Goal: Task Accomplishment & Management: Manage account settings

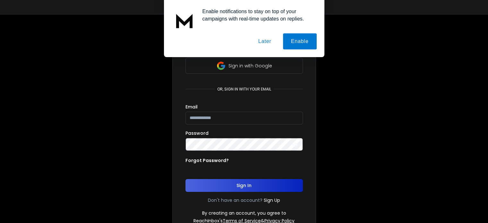
click at [200, 113] on input "email" at bounding box center [243, 118] width 117 height 13
click at [270, 41] on button "Later" at bounding box center [264, 41] width 29 height 16
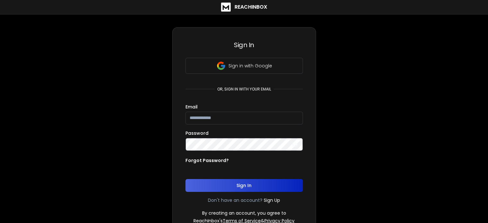
click at [208, 112] on input "email" at bounding box center [243, 118] width 117 height 13
paste input "**********"
type input "**********"
click at [248, 183] on button "Sign In" at bounding box center [243, 185] width 117 height 13
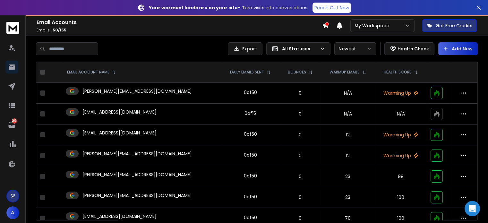
click at [66, 49] on input at bounding box center [67, 48] width 62 height 13
paste input "**********"
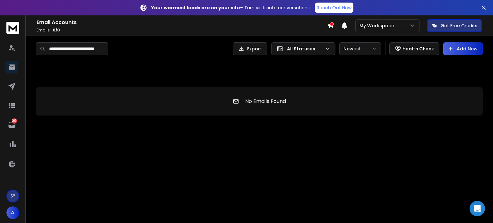
scroll to position [0, 18]
type input "**********"
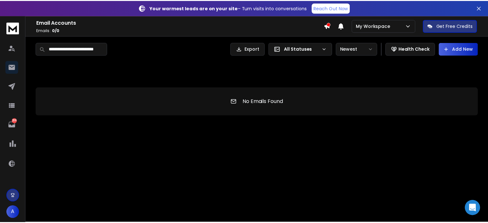
scroll to position [0, 0]
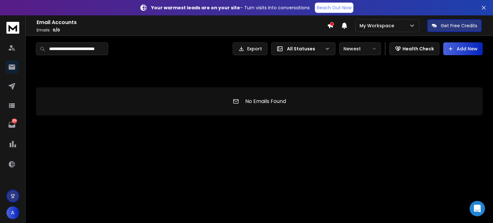
click at [457, 48] on button "Add New" at bounding box center [462, 48] width 39 height 13
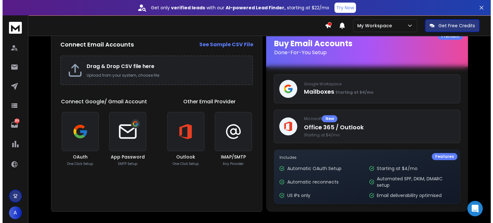
scroll to position [48, 0]
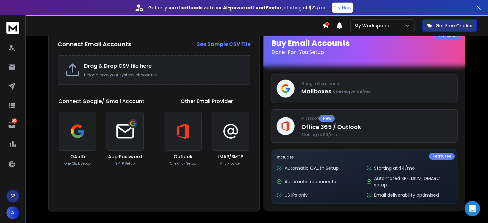
click at [75, 147] on div at bounding box center [77, 131] width 37 height 39
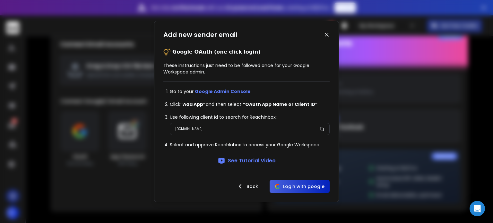
click at [303, 185] on button "Login with google" at bounding box center [300, 186] width 60 height 13
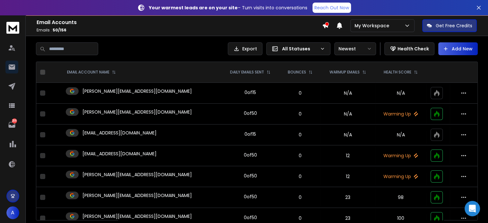
click at [434, 93] on icon at bounding box center [436, 93] width 5 height 6
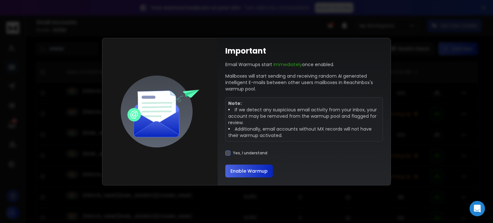
click at [228, 154] on button "Yes, I understand" at bounding box center [227, 153] width 5 height 5
click at [252, 168] on button "Enable Warmup" at bounding box center [248, 171] width 47 height 13
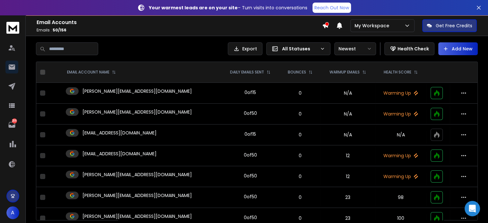
click at [115, 90] on p "[PERSON_NAME][EMAIL_ADDRESS][DOMAIN_NAME]" at bounding box center [136, 91] width 109 height 6
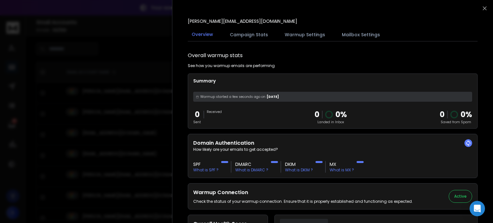
click at [356, 30] on button "Mailbox Settings" at bounding box center [361, 35] width 46 height 14
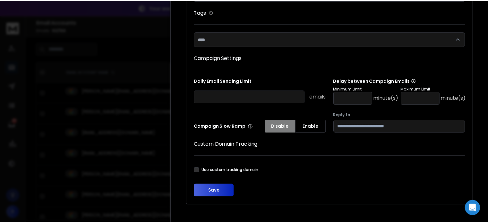
scroll to position [160, 0]
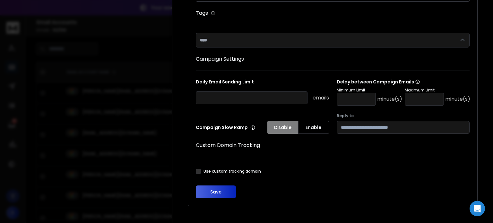
click at [205, 100] on input "**" at bounding box center [252, 97] width 112 height 13
type input "**"
click at [220, 190] on button "Save" at bounding box center [216, 191] width 40 height 13
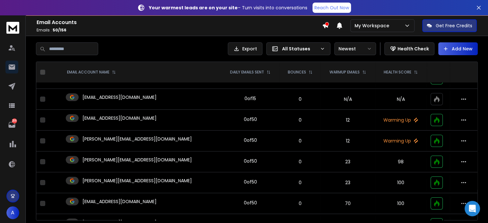
scroll to position [0, 0]
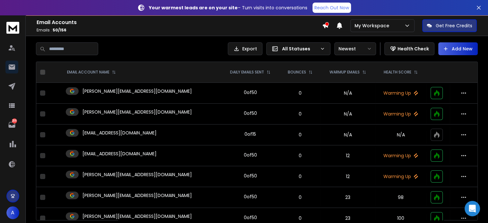
click at [79, 48] on input at bounding box center [67, 48] width 62 height 13
paste input "**********"
type input "**********"
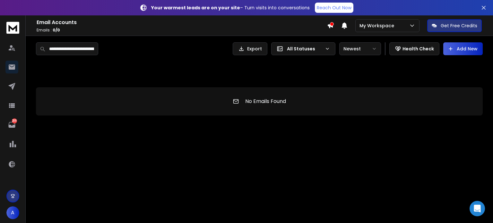
click at [460, 46] on button "Add New" at bounding box center [462, 48] width 39 height 13
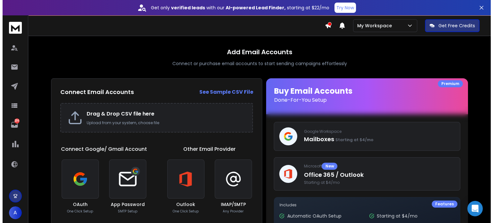
scroll to position [48, 0]
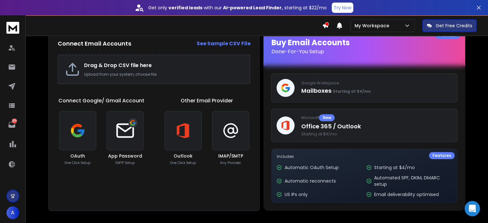
click at [74, 139] on icon at bounding box center [78, 130] width 16 height 19
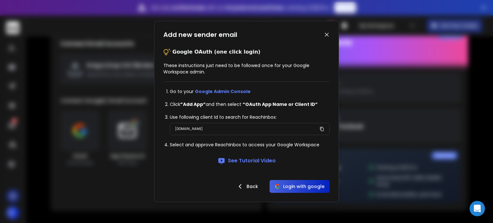
click at [307, 181] on button "Login with google" at bounding box center [300, 186] width 60 height 13
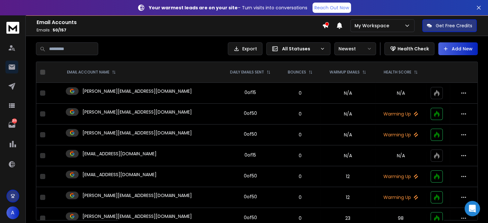
click at [434, 92] on icon at bounding box center [437, 93] width 6 height 6
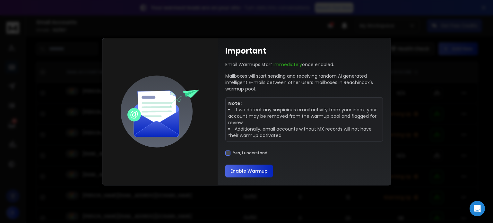
click at [228, 155] on button "Yes, I understand" at bounding box center [227, 153] width 5 height 5
click at [242, 169] on button "Enable Warmup" at bounding box center [248, 171] width 47 height 13
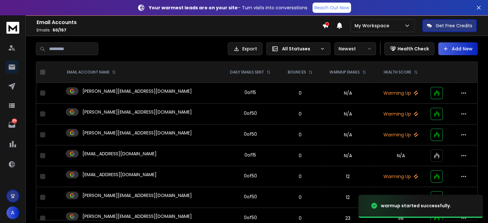
click at [134, 87] on div "[PERSON_NAME][EMAIL_ADDRESS][DOMAIN_NAME]" at bounding box center [129, 91] width 126 height 8
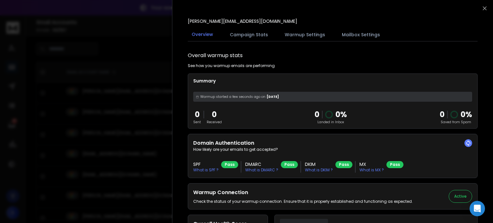
click at [356, 28] on button "Mailbox Settings" at bounding box center [361, 35] width 46 height 14
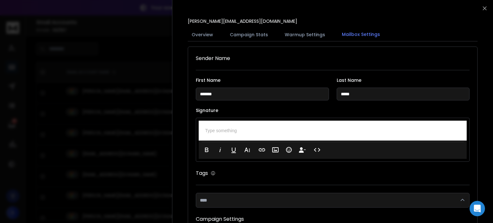
scroll to position [123, 0]
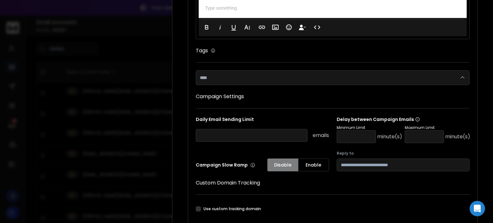
click at [216, 134] on input "**" at bounding box center [252, 135] width 112 height 13
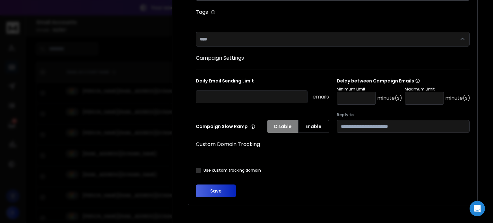
type input "**"
click at [209, 195] on button "Save" at bounding box center [216, 191] width 40 height 13
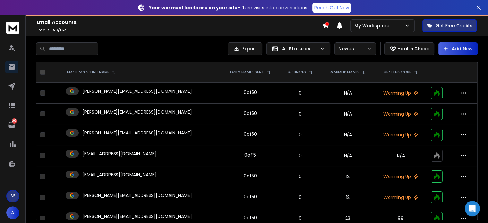
click at [457, 52] on button "Add New" at bounding box center [457, 48] width 39 height 13
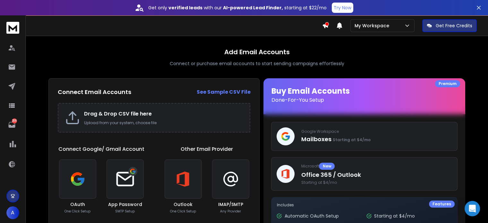
click at [68, 177] on div at bounding box center [77, 178] width 37 height 39
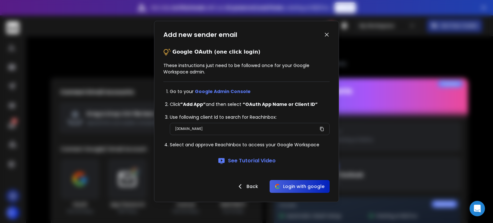
click at [293, 184] on button "Login with google" at bounding box center [300, 186] width 60 height 13
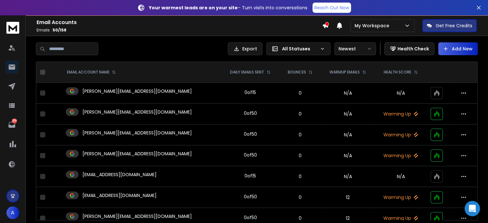
click at [456, 48] on button "Add New" at bounding box center [457, 48] width 39 height 13
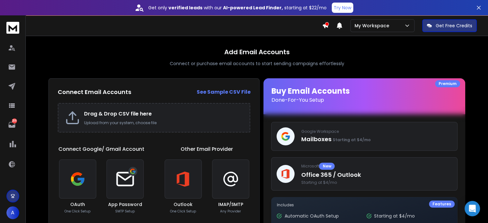
click at [81, 181] on icon at bounding box center [78, 178] width 16 height 19
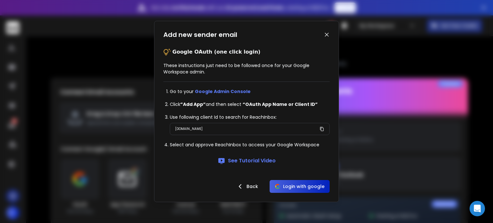
click at [307, 183] on button "Login with google" at bounding box center [300, 186] width 60 height 13
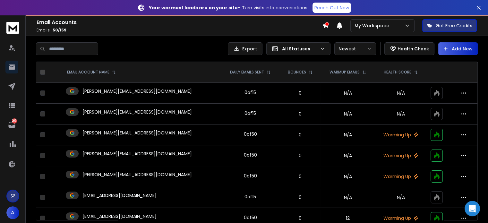
click at [434, 90] on icon at bounding box center [437, 93] width 6 height 6
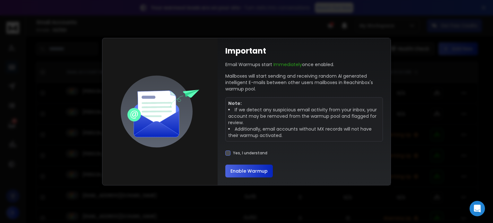
click at [228, 153] on button "Yes, I understand" at bounding box center [227, 153] width 5 height 5
click at [247, 172] on button "Enable Warmup" at bounding box center [248, 171] width 47 height 13
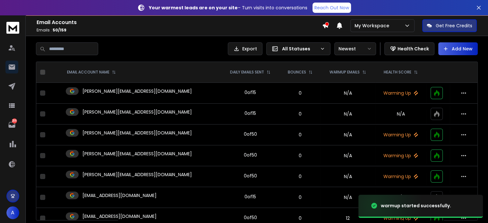
click at [121, 96] on td "[PERSON_NAME][EMAIL_ADDRESS][DOMAIN_NAME]" at bounding box center [141, 93] width 159 height 21
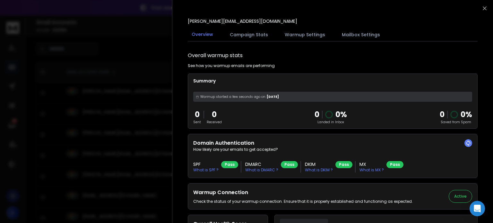
click at [357, 33] on button "Mailbox Settings" at bounding box center [361, 35] width 46 height 14
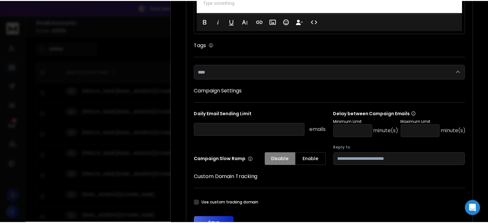
scroll to position [137, 0]
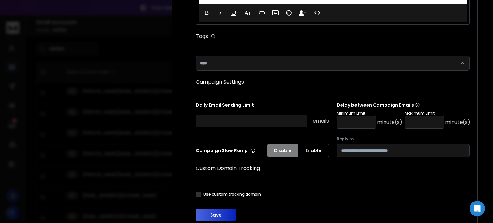
click at [203, 119] on input "**" at bounding box center [252, 121] width 112 height 13
click at [206, 119] on input "**" at bounding box center [252, 121] width 112 height 13
type input "**"
click at [219, 210] on button "Save" at bounding box center [216, 215] width 40 height 13
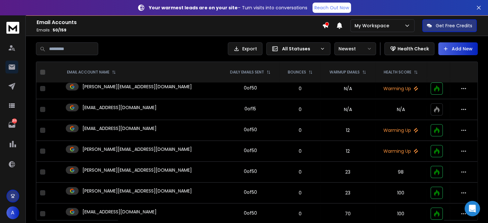
scroll to position [87, 0]
click at [434, 111] on div at bounding box center [437, 110] width 12 height 12
drag, startPoint x: 434, startPoint y: 111, endPoint x: 424, endPoint y: 108, distance: 10.8
click at [431, 108] on div at bounding box center [437, 110] width 12 height 12
click at [435, 110] on div "Export All Statuses Newest Health Check Add New EMAIL ACCOUNT NAME DAILY EMAILS…" at bounding box center [257, 131] width 462 height 191
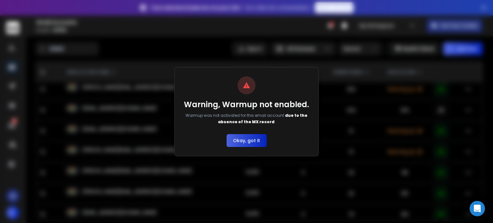
click at [244, 142] on button "Okay, got it" at bounding box center [247, 140] width 40 height 13
click at [256, 142] on button "Okay, got it" at bounding box center [247, 140] width 40 height 13
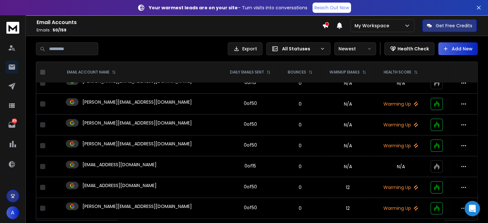
scroll to position [0, 0]
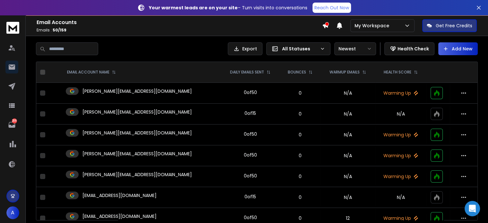
click at [80, 47] on input at bounding box center [67, 48] width 62 height 13
paste input "**********"
type input "**********"
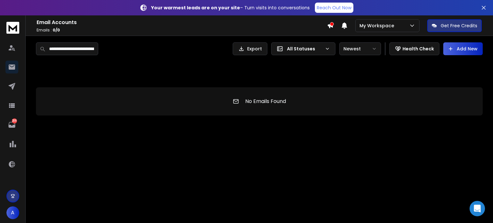
click at [464, 50] on button "Add New" at bounding box center [462, 48] width 39 height 13
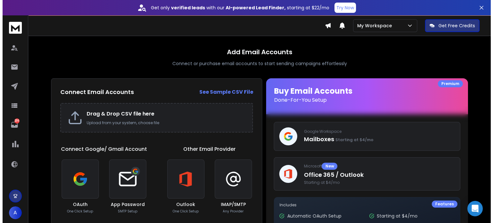
scroll to position [48, 0]
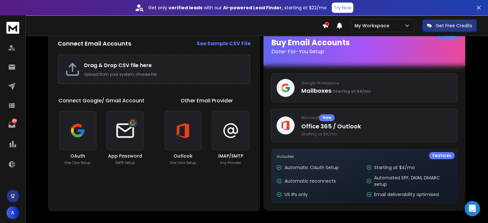
click at [74, 127] on icon at bounding box center [77, 126] width 11 height 5
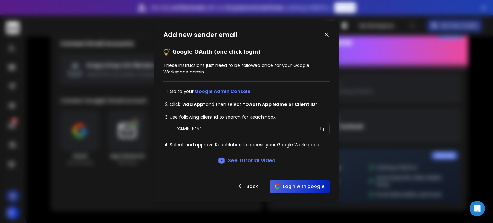
click at [293, 188] on button "Login with google" at bounding box center [300, 186] width 60 height 13
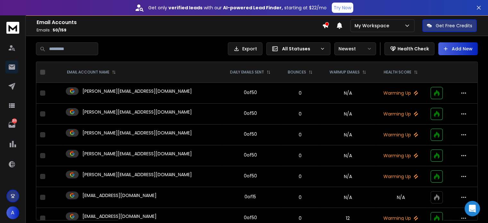
click at [77, 46] on input at bounding box center [67, 48] width 62 height 13
paste input "*********"
type input "*********"
click at [77, 46] on input "*********" at bounding box center [67, 48] width 62 height 13
click at [460, 48] on button "Add New" at bounding box center [457, 48] width 39 height 13
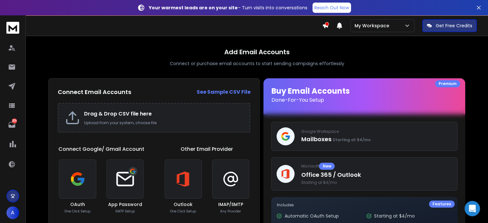
click at [79, 166] on div at bounding box center [77, 178] width 37 height 39
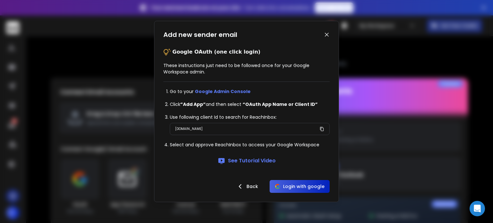
click at [301, 191] on button "Login with google" at bounding box center [300, 186] width 60 height 13
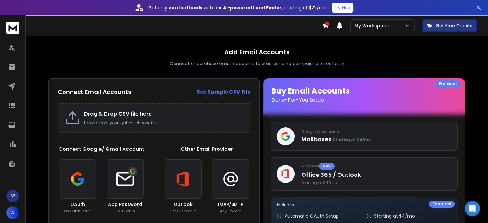
click at [478, 7] on icon at bounding box center [479, 8] width 6 height 6
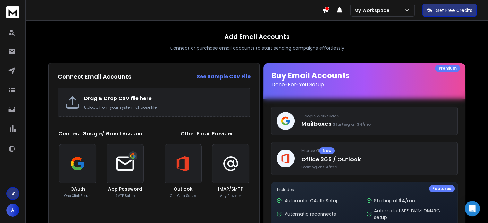
click at [10, 17] on img at bounding box center [12, 12] width 13 height 12
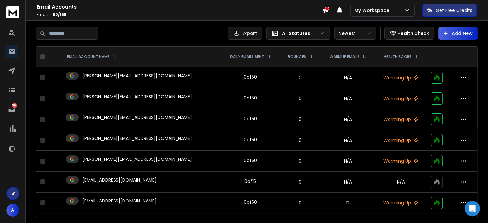
click at [462, 29] on button "Add New" at bounding box center [457, 33] width 39 height 13
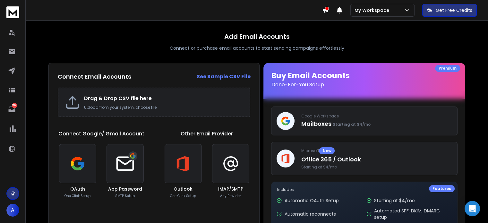
click at [73, 171] on icon at bounding box center [78, 163] width 16 height 19
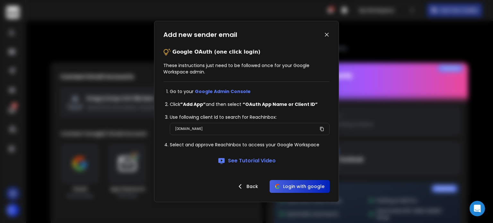
click at [310, 186] on button "Login with google" at bounding box center [300, 186] width 60 height 13
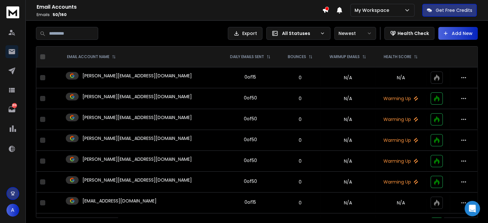
click at [434, 75] on icon at bounding box center [437, 77] width 6 height 6
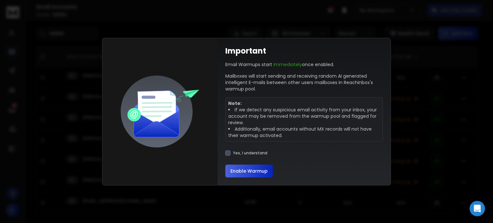
click at [234, 154] on label "Yes, I understand" at bounding box center [250, 153] width 34 height 5
click at [226, 153] on button "Yes, I understand" at bounding box center [227, 153] width 5 height 5
click at [252, 174] on button "Enable Warmup" at bounding box center [248, 171] width 47 height 13
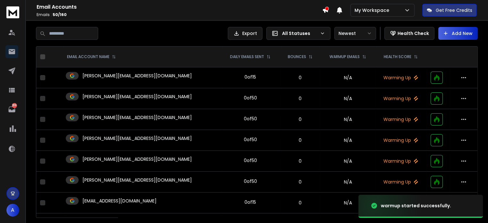
click at [131, 74] on p "[PERSON_NAME][EMAIL_ADDRESS][DOMAIN_NAME]" at bounding box center [136, 76] width 109 height 6
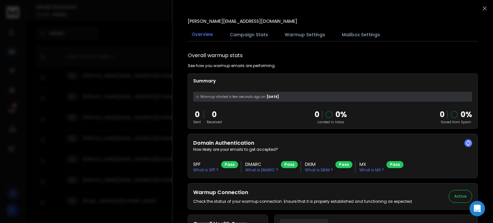
click at [349, 32] on button "Mailbox Settings" at bounding box center [361, 35] width 46 height 14
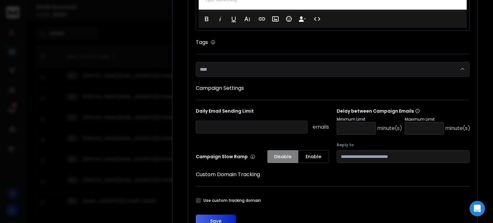
scroll to position [131, 0]
click at [208, 123] on input "**" at bounding box center [252, 126] width 112 height 13
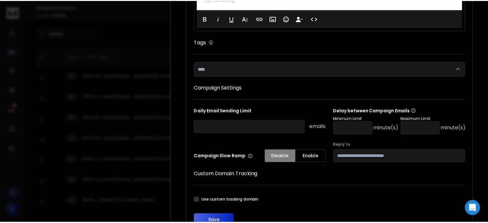
scroll to position [161, 0]
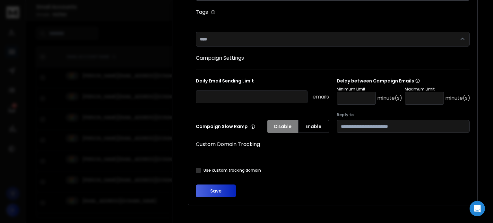
type input "**"
click at [210, 189] on button "Save" at bounding box center [216, 191] width 40 height 13
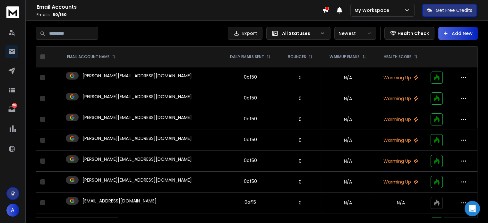
click at [69, 32] on input at bounding box center [67, 33] width 62 height 13
paste input "**********"
type input "**********"
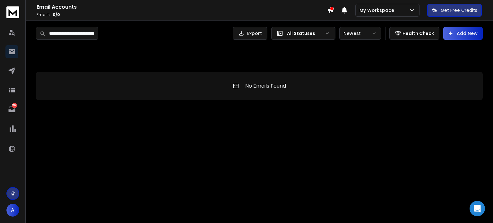
click at [474, 34] on button "Add New" at bounding box center [462, 33] width 39 height 13
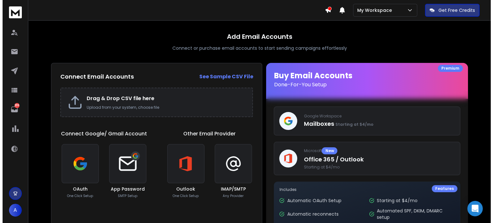
scroll to position [33, 0]
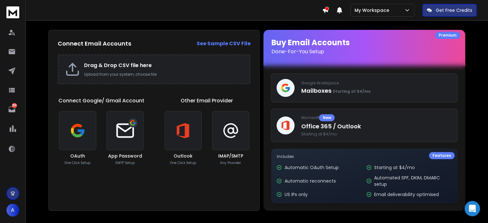
click at [64, 116] on div at bounding box center [77, 130] width 37 height 39
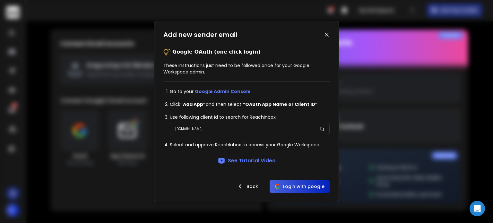
click at [283, 188] on button "Login with google" at bounding box center [300, 186] width 60 height 13
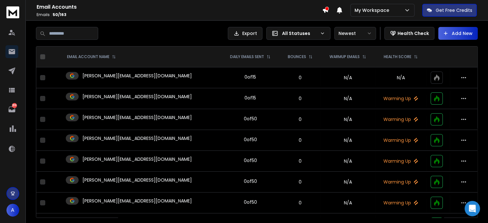
click at [434, 77] on icon at bounding box center [437, 77] width 6 height 6
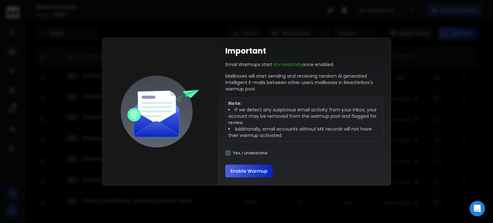
click at [252, 171] on button "Enable Warmup" at bounding box center [248, 171] width 47 height 13
click at [232, 154] on div "Yes, I understand" at bounding box center [246, 153] width 42 height 5
click at [226, 153] on button "Yes, I understand" at bounding box center [227, 153] width 5 height 5
click at [242, 170] on button "Enable Warmup" at bounding box center [248, 171] width 47 height 13
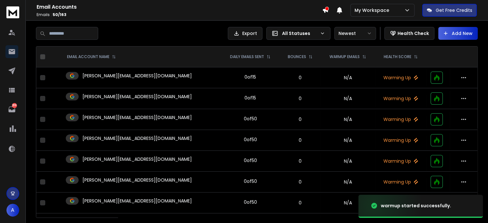
click at [124, 73] on p "[PERSON_NAME][EMAIL_ADDRESS][DOMAIN_NAME]" at bounding box center [136, 76] width 109 height 6
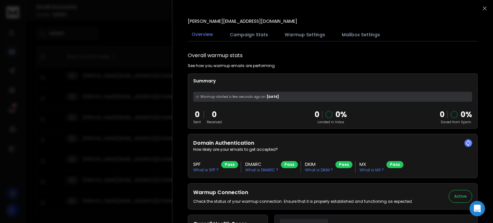
click at [356, 32] on button "Mailbox Settings" at bounding box center [361, 35] width 46 height 14
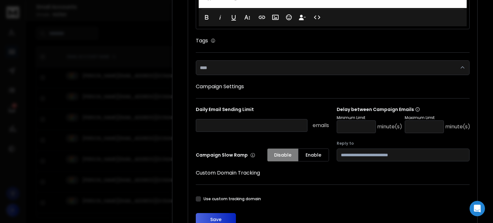
scroll to position [136, 0]
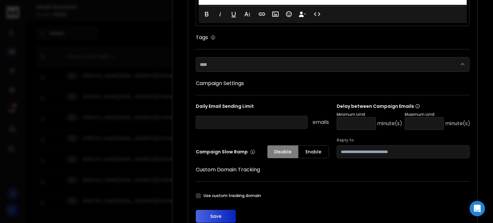
click at [231, 122] on input "**" at bounding box center [252, 122] width 112 height 13
type input "**"
click at [218, 214] on button "Save" at bounding box center [216, 216] width 40 height 13
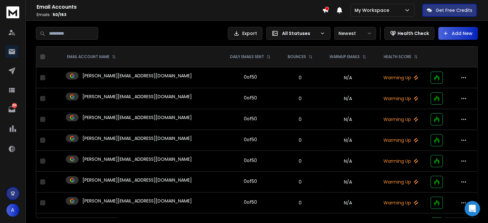
click at [457, 31] on button "Add New" at bounding box center [457, 33] width 39 height 13
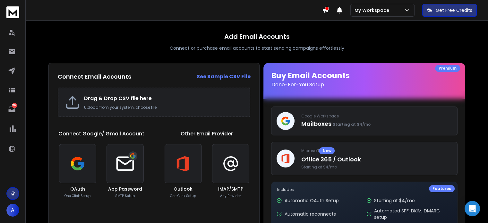
click at [90, 169] on div at bounding box center [77, 163] width 37 height 39
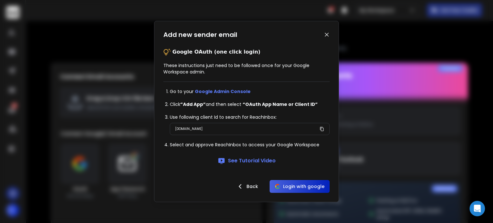
click at [306, 188] on button "Login with google" at bounding box center [300, 186] width 60 height 13
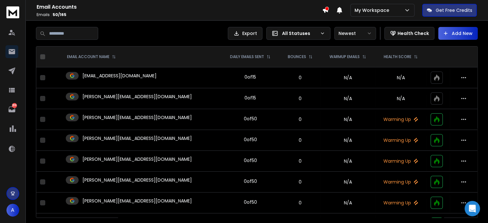
click at [434, 77] on icon at bounding box center [436, 77] width 5 height 6
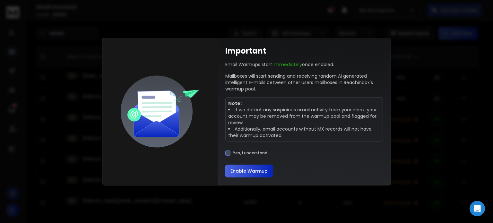
click at [227, 155] on button "Yes, I understand" at bounding box center [227, 153] width 5 height 5
click at [245, 168] on button "Enable Warmup" at bounding box center [248, 171] width 47 height 13
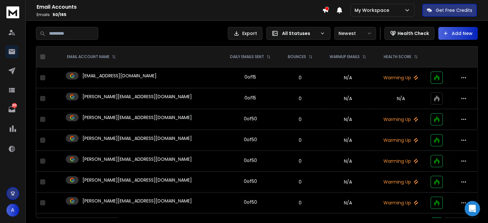
click at [152, 74] on p "[EMAIL_ADDRESS][DOMAIN_NAME]" at bounding box center [119, 76] width 74 height 6
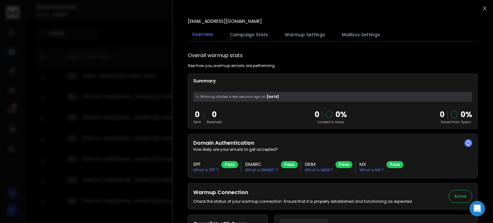
click at [347, 34] on button "Mailbox Settings" at bounding box center [361, 35] width 46 height 14
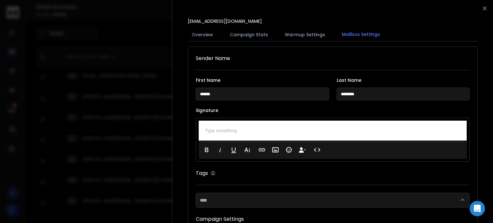
scroll to position [125, 0]
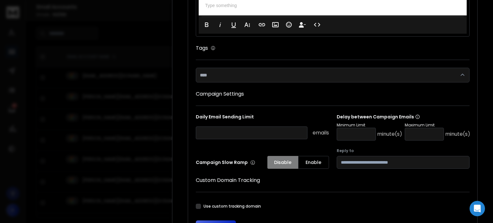
click at [223, 128] on input "**" at bounding box center [252, 132] width 112 height 13
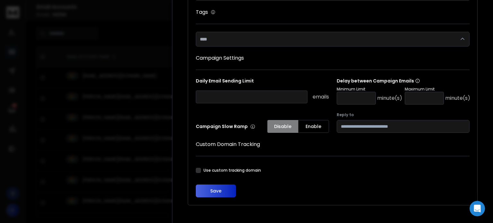
type input "**"
click at [218, 192] on button "Save" at bounding box center [216, 191] width 40 height 13
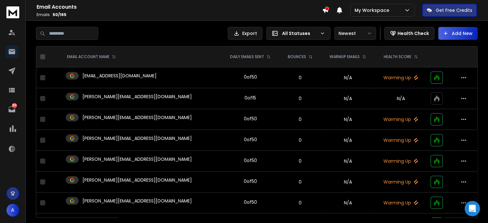
click at [448, 32] on icon at bounding box center [446, 33] width 4 height 4
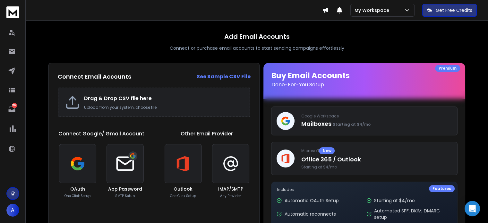
click at [462, 33] on div "Add Email Accounts Connect or purchase email accounts to start sending campaign…" at bounding box center [257, 41] width 462 height 19
click at [85, 160] on icon at bounding box center [78, 163] width 16 height 19
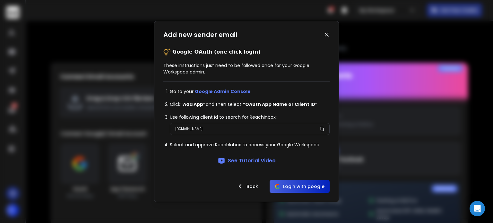
click at [309, 185] on button "Login with google" at bounding box center [300, 186] width 60 height 13
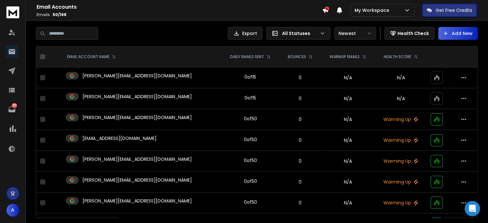
click at [109, 74] on p "[PERSON_NAME][EMAIL_ADDRESS][DOMAIN_NAME]" at bounding box center [136, 76] width 109 height 6
click at [459, 31] on button "Add New" at bounding box center [457, 33] width 39 height 13
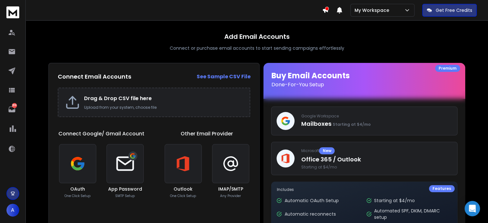
click at [84, 176] on div at bounding box center [77, 163] width 37 height 39
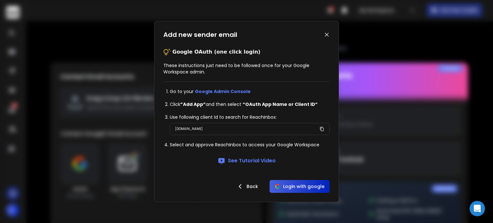
click at [292, 189] on button "Login with google" at bounding box center [300, 186] width 60 height 13
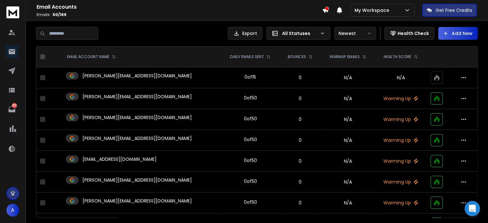
click at [434, 77] on icon at bounding box center [436, 77] width 5 height 6
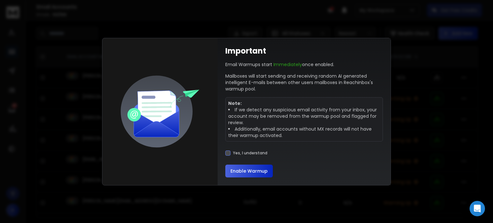
click at [228, 153] on button "Yes, I understand" at bounding box center [227, 153] width 5 height 5
click at [244, 168] on button "Enable Warmup" at bounding box center [248, 171] width 47 height 13
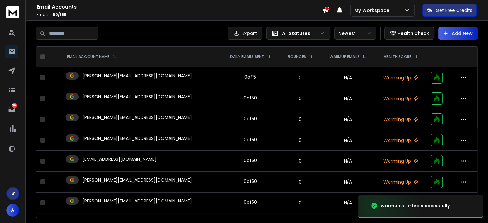
click at [137, 76] on p "[PERSON_NAME][EMAIL_ADDRESS][DOMAIN_NAME]" at bounding box center [136, 76] width 109 height 6
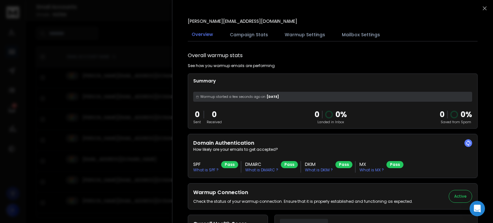
click at [356, 35] on button "Mailbox Settings" at bounding box center [361, 35] width 46 height 14
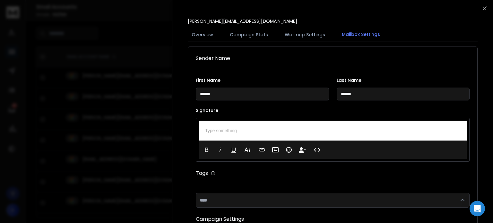
scroll to position [126, 0]
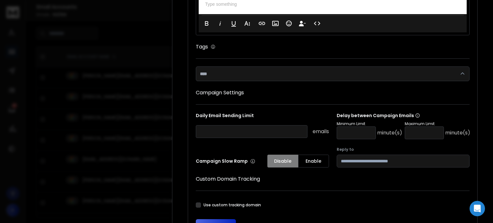
click at [220, 128] on input "**" at bounding box center [252, 131] width 112 height 13
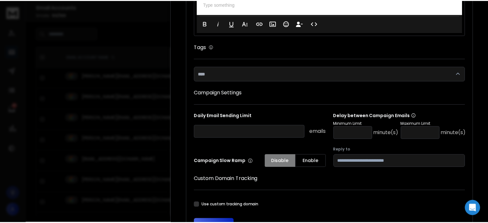
scroll to position [161, 0]
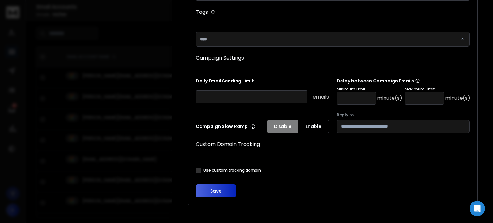
type input "**"
click at [213, 188] on button "Save" at bounding box center [216, 191] width 40 height 13
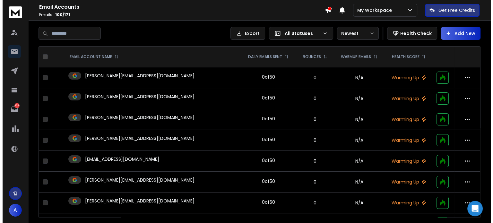
scroll to position [0, 0]
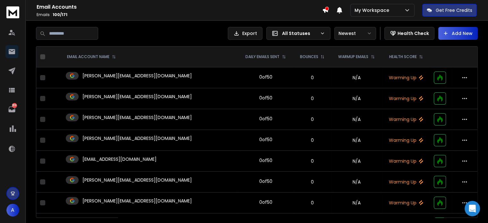
click at [449, 27] on button "Add New" at bounding box center [457, 33] width 39 height 13
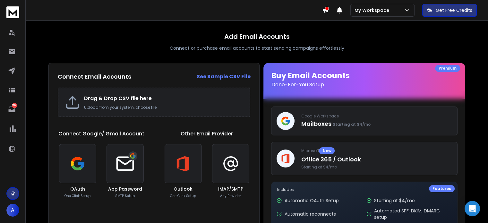
click at [80, 172] on icon at bounding box center [78, 163] width 16 height 19
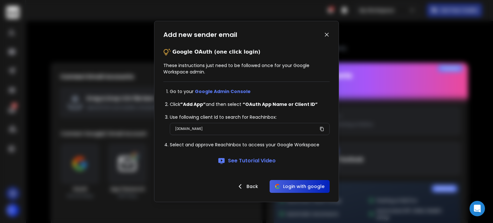
click at [286, 187] on button "Login with google" at bounding box center [300, 186] width 60 height 13
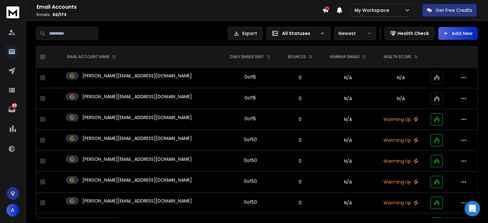
click at [434, 79] on icon at bounding box center [436, 77] width 5 height 6
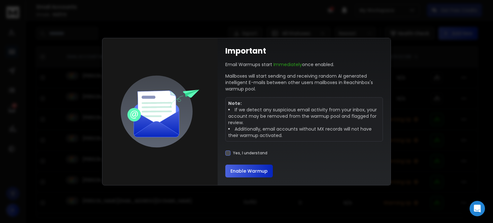
click at [228, 154] on button "Yes, I understand" at bounding box center [227, 153] width 5 height 5
click at [249, 170] on button "Enable Warmup" at bounding box center [248, 171] width 47 height 13
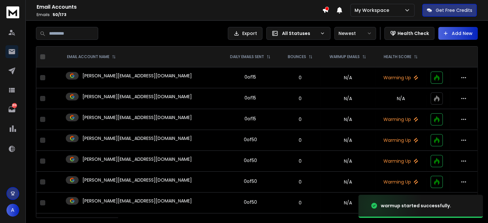
click at [130, 73] on p "[PERSON_NAME][EMAIL_ADDRESS][DOMAIN_NAME]" at bounding box center [136, 76] width 109 height 6
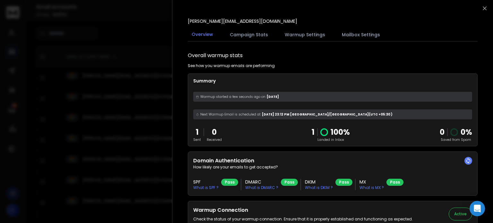
click at [343, 29] on button "Mailbox Settings" at bounding box center [361, 35] width 46 height 14
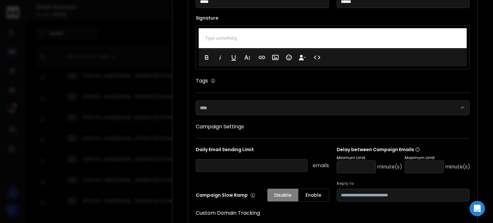
scroll to position [94, 0]
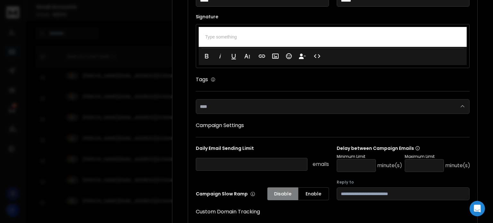
click at [221, 168] on input "**" at bounding box center [252, 164] width 112 height 13
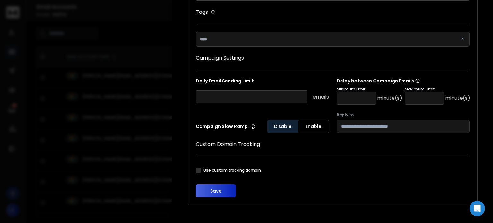
scroll to position [161, 0]
click at [216, 188] on button "Save" at bounding box center [216, 191] width 40 height 13
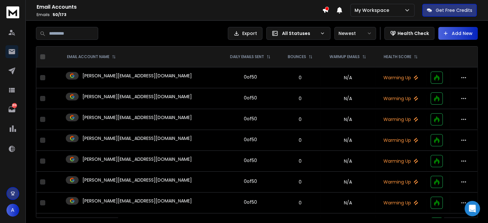
click at [469, 36] on button "Add New" at bounding box center [457, 33] width 39 height 13
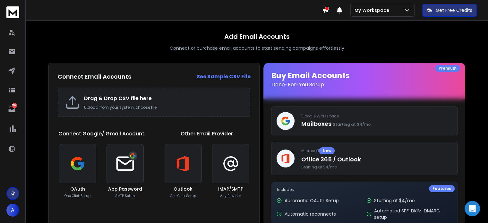
click at [67, 168] on div at bounding box center [77, 163] width 37 height 39
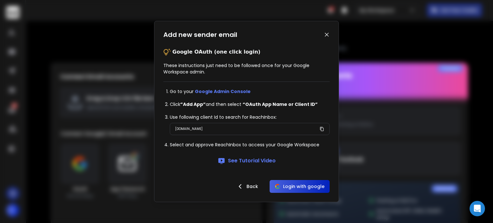
click at [308, 189] on button "Login with google" at bounding box center [300, 186] width 60 height 13
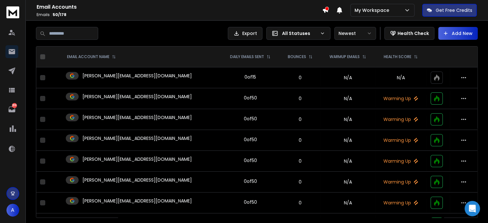
click at [434, 78] on icon at bounding box center [436, 77] width 5 height 6
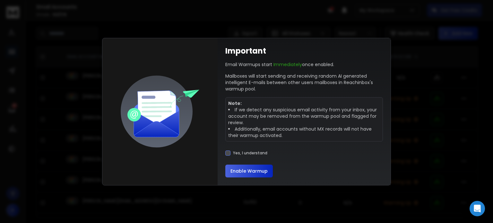
click at [229, 152] on button "Yes, I understand" at bounding box center [227, 153] width 5 height 5
click at [248, 170] on button "Enable Warmup" at bounding box center [248, 171] width 47 height 13
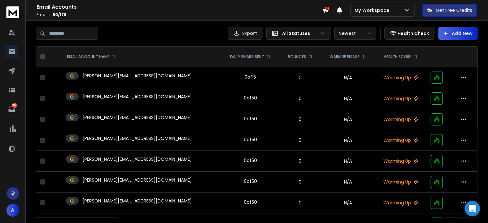
click at [136, 74] on p "[PERSON_NAME][EMAIL_ADDRESS][DOMAIN_NAME]" at bounding box center [136, 76] width 109 height 6
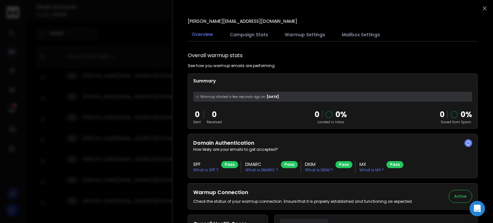
click at [357, 34] on button "Mailbox Settings" at bounding box center [361, 35] width 46 height 14
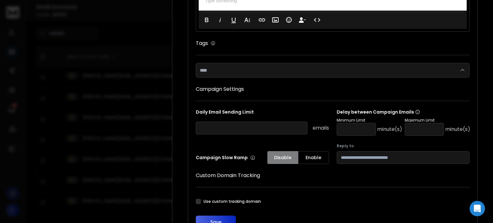
scroll to position [131, 0]
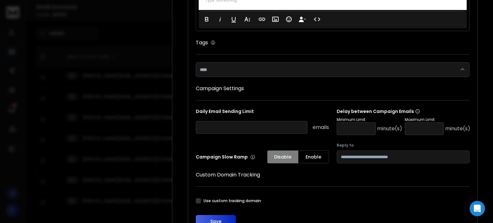
click at [237, 128] on input "**" at bounding box center [252, 127] width 112 height 13
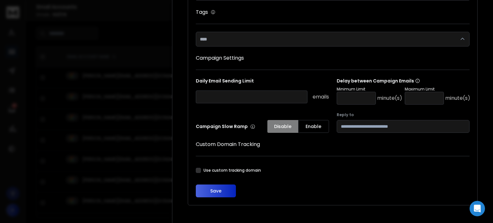
type input "**"
click at [213, 187] on button "Save" at bounding box center [216, 191] width 40 height 13
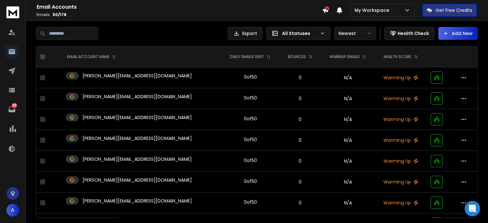
click at [461, 24] on div "Export All Statuses Newest Health Check Add New EMAIL ACCOUNT NAME DAILY EMAILS…" at bounding box center [257, 123] width 462 height 204
click at [463, 31] on button "Add New" at bounding box center [457, 33] width 39 height 13
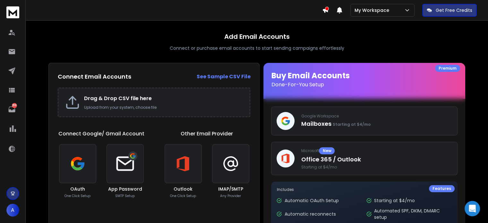
click at [65, 168] on div at bounding box center [77, 163] width 37 height 39
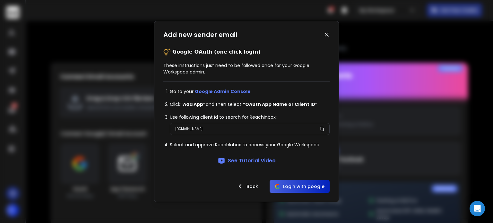
click at [297, 184] on button "Login with google" at bounding box center [300, 186] width 60 height 13
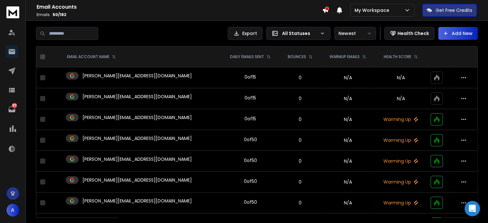
click at [434, 76] on icon at bounding box center [437, 77] width 6 height 6
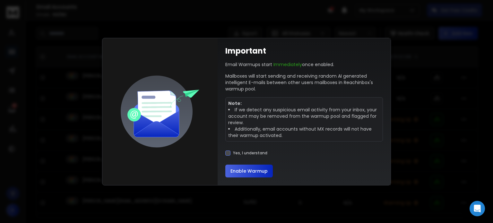
click at [227, 154] on button "Yes, I understand" at bounding box center [227, 153] width 5 height 5
click at [254, 177] on button "Enable Warmup" at bounding box center [248, 171] width 47 height 13
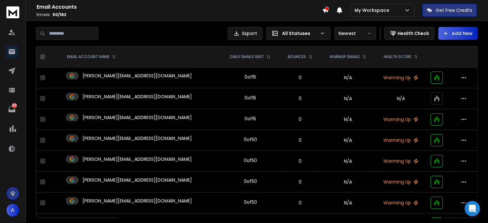
click at [245, 76] on div "0 of 15" at bounding box center [251, 77] width 12 height 6
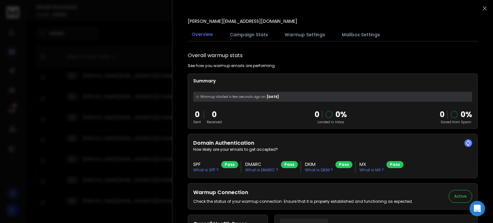
click at [357, 33] on button "Mailbox Settings" at bounding box center [361, 35] width 46 height 14
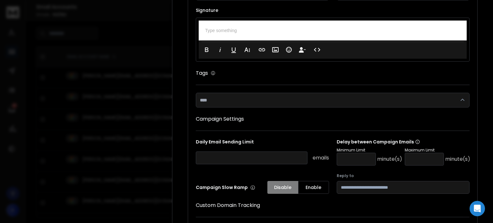
scroll to position [106, 0]
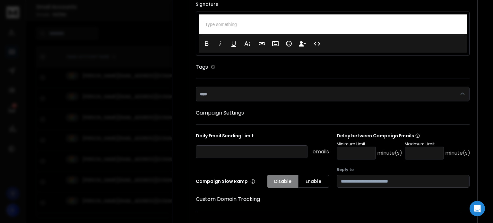
click at [249, 151] on input "**" at bounding box center [252, 151] width 112 height 13
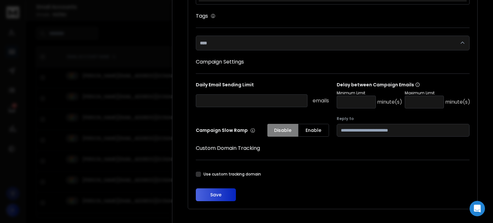
scroll to position [161, 0]
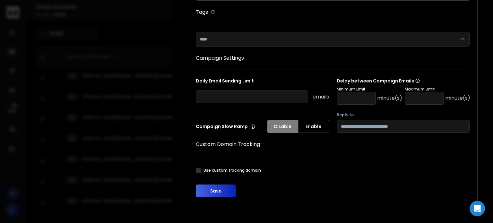
type input "**"
click at [218, 190] on button "Save" at bounding box center [216, 191] width 40 height 13
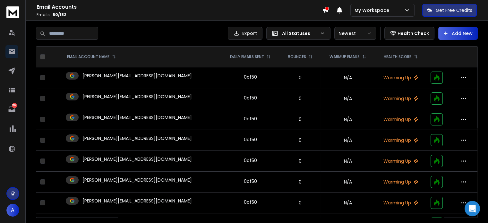
click at [96, 77] on p "[PERSON_NAME][EMAIL_ADDRESS][DOMAIN_NAME]" at bounding box center [136, 76] width 109 height 6
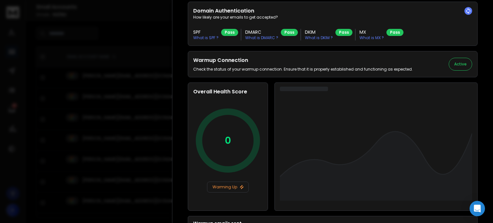
scroll to position [149, 0]
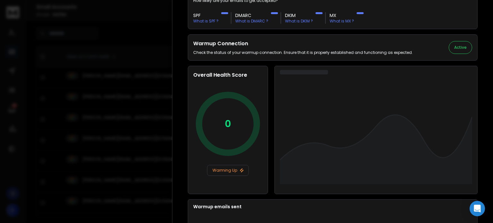
click at [127, 146] on div at bounding box center [246, 111] width 493 height 223
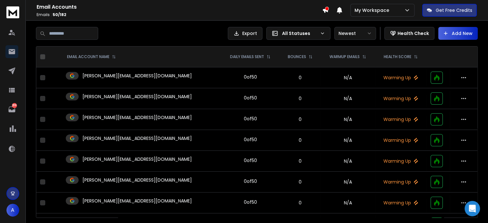
click at [454, 34] on button "Add New" at bounding box center [457, 33] width 39 height 13
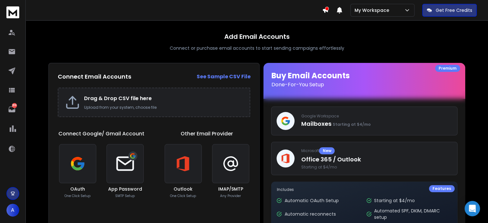
click at [61, 169] on div at bounding box center [77, 163] width 37 height 39
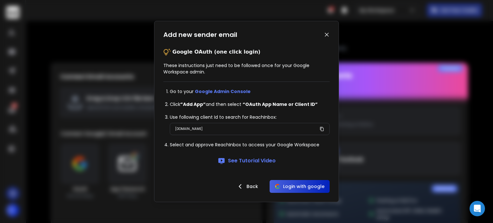
click at [297, 189] on button "Login with google" at bounding box center [300, 186] width 60 height 13
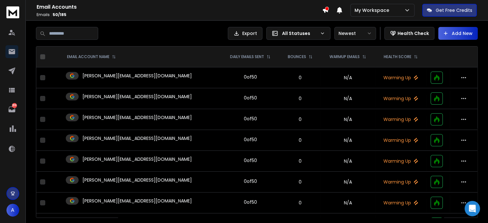
click at [448, 34] on icon at bounding box center [446, 33] width 4 height 4
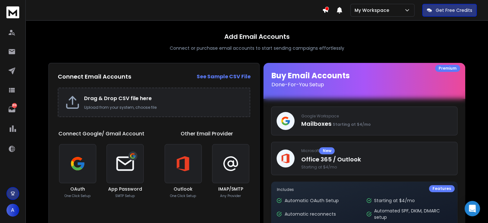
click at [76, 160] on icon at bounding box center [78, 163] width 16 height 19
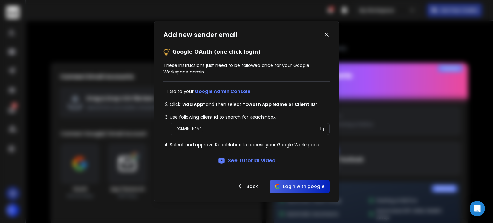
click at [299, 187] on button "Login with google" at bounding box center [300, 186] width 60 height 13
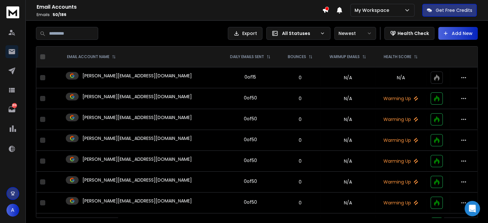
click at [434, 77] on icon at bounding box center [436, 77] width 5 height 6
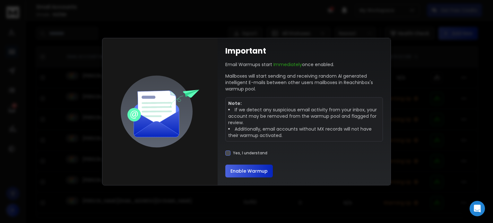
click at [223, 154] on div "Important Email Warmups start Immediately once enabled. Mailboxes will start se…" at bounding box center [304, 111] width 173 height 147
click at [226, 154] on button "Yes, I understand" at bounding box center [227, 153] width 5 height 5
click at [253, 174] on button "Enable Warmup" at bounding box center [248, 171] width 47 height 13
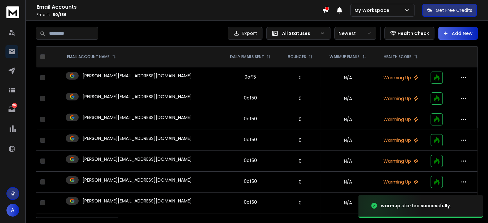
click at [245, 77] on div "0 of 15" at bounding box center [251, 77] width 12 height 6
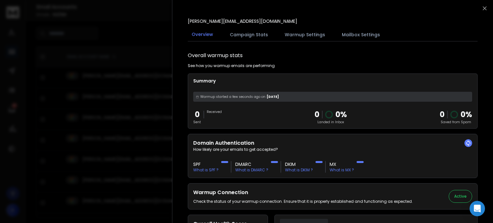
click at [355, 34] on button "Mailbox Settings" at bounding box center [361, 35] width 46 height 14
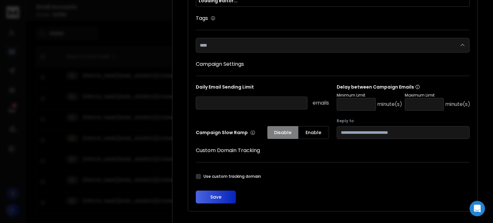
scroll to position [124, 0]
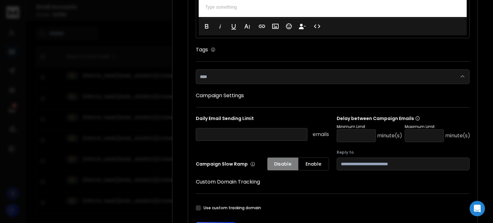
click at [242, 131] on input "**" at bounding box center [252, 134] width 112 height 13
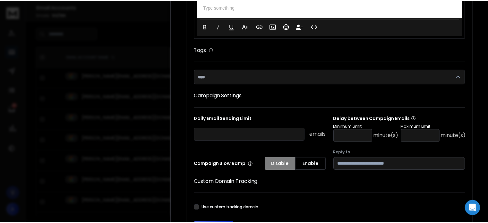
scroll to position [161, 0]
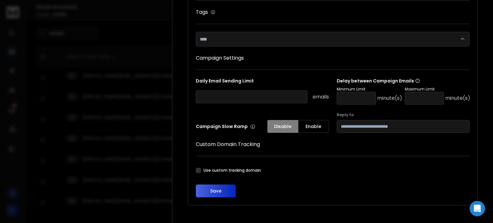
type input "**"
click at [215, 188] on button "Save" at bounding box center [216, 191] width 40 height 13
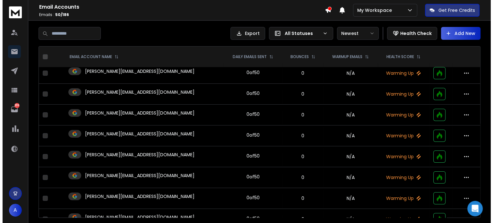
scroll to position [0, 0]
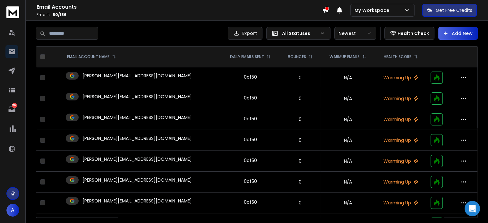
click at [453, 31] on button "Add New" at bounding box center [457, 33] width 39 height 13
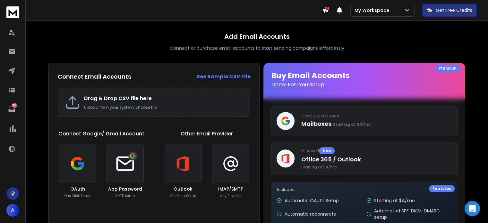
click at [80, 167] on icon at bounding box center [78, 163] width 16 height 19
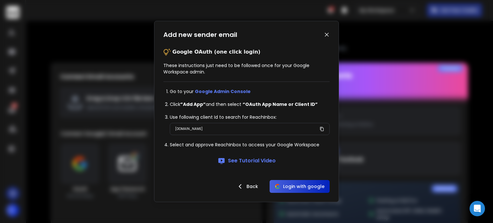
click at [304, 188] on button "Login with google" at bounding box center [300, 186] width 60 height 13
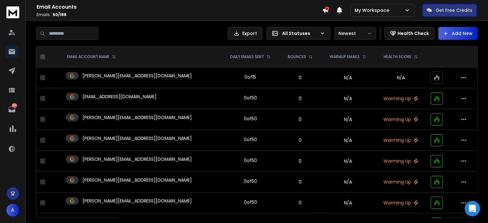
click at [434, 79] on icon at bounding box center [436, 77] width 5 height 6
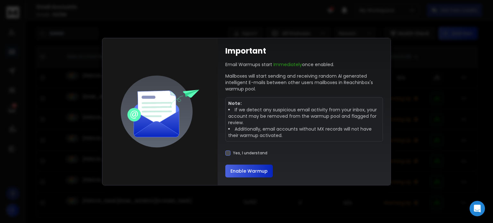
click at [226, 152] on button "Yes, I understand" at bounding box center [227, 153] width 5 height 5
click at [244, 168] on button "Enable Warmup" at bounding box center [248, 171] width 47 height 13
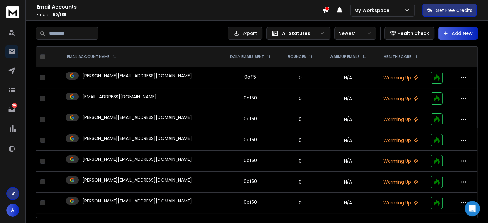
click at [245, 76] on div "0 of 15" at bounding box center [251, 77] width 12 height 6
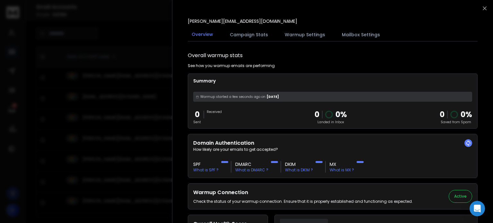
click at [348, 34] on button "Mailbox Settings" at bounding box center [361, 35] width 46 height 14
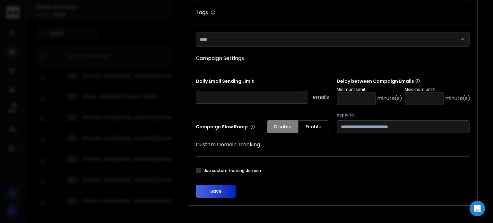
scroll to position [122, 0]
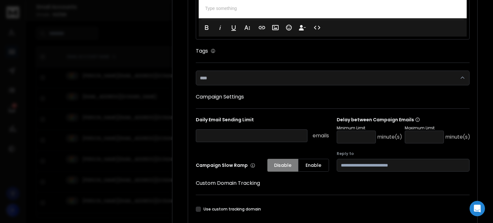
click at [232, 138] on input "**" at bounding box center [252, 135] width 112 height 13
type input "**"
click at [230, 178] on form "First Name ****** Last Name ******* Signature Type something Clear Formatting F…" at bounding box center [333, 96] width 274 height 280
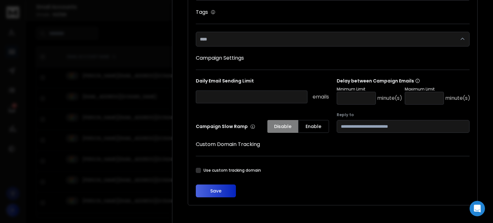
click at [217, 188] on button "Save" at bounding box center [216, 191] width 40 height 13
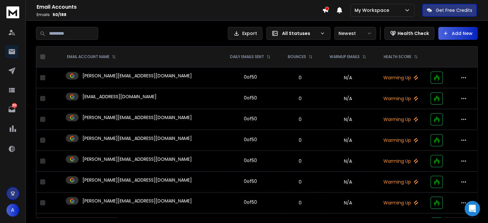
click at [458, 35] on button "Add New" at bounding box center [457, 33] width 39 height 13
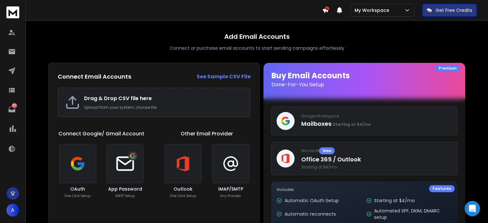
click at [80, 177] on div at bounding box center [77, 163] width 37 height 39
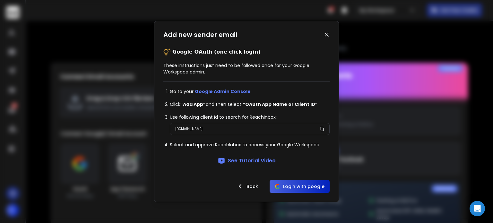
click at [299, 183] on button "Login with google" at bounding box center [300, 186] width 60 height 13
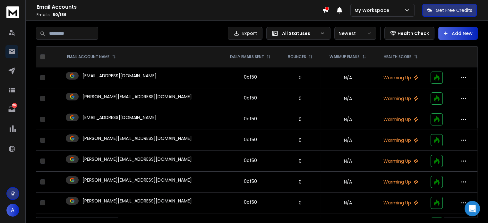
click at [450, 35] on button "Add New" at bounding box center [457, 33] width 39 height 13
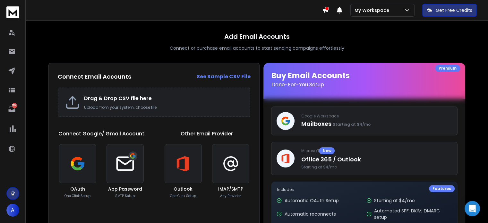
click at [81, 170] on icon at bounding box center [78, 163] width 16 height 19
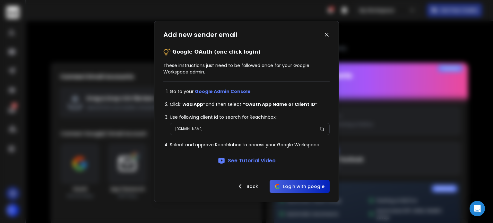
click at [297, 190] on button "Login with google" at bounding box center [300, 186] width 60 height 13
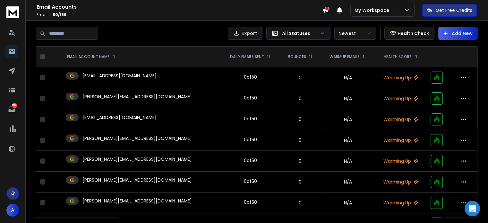
click at [466, 30] on button "Add New" at bounding box center [457, 33] width 39 height 13
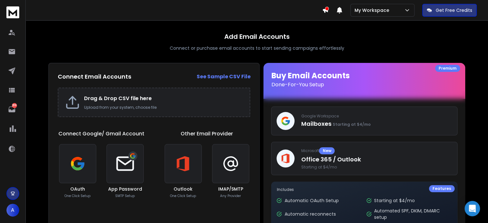
click at [61, 168] on div at bounding box center [77, 163] width 37 height 39
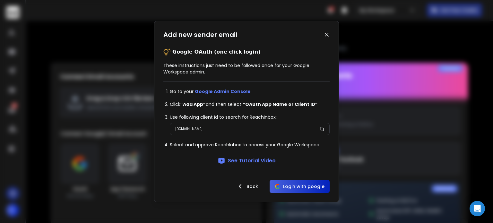
click at [287, 188] on button "Login with google" at bounding box center [300, 186] width 60 height 13
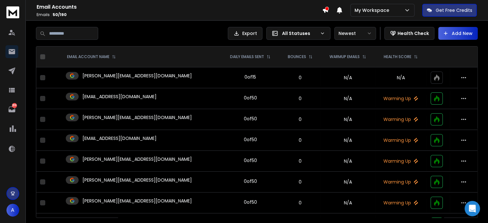
click at [434, 75] on icon at bounding box center [437, 77] width 6 height 6
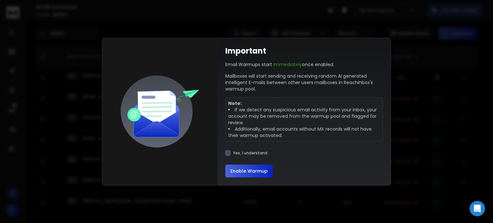
click at [229, 153] on button "Yes, I understand" at bounding box center [227, 153] width 5 height 5
click at [248, 172] on button "Enable Warmup" at bounding box center [248, 171] width 47 height 13
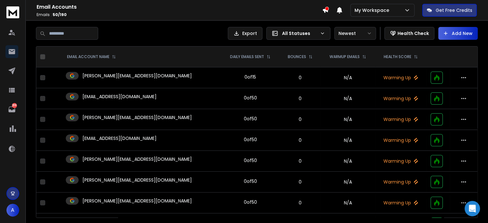
click at [245, 76] on div "0 of 15" at bounding box center [251, 77] width 12 height 6
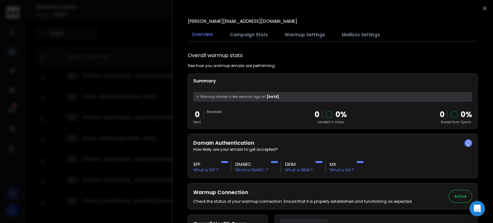
click at [353, 32] on button "Mailbox Settings" at bounding box center [361, 35] width 46 height 14
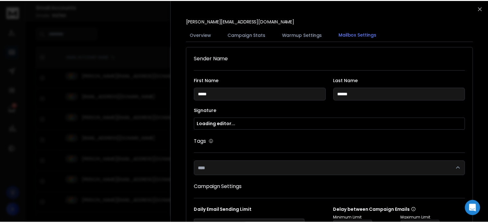
scroll to position [134, 0]
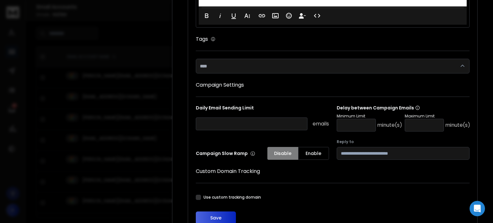
click at [219, 123] on input "**" at bounding box center [252, 123] width 112 height 13
type input "**"
click at [219, 214] on button "Save" at bounding box center [216, 217] width 40 height 13
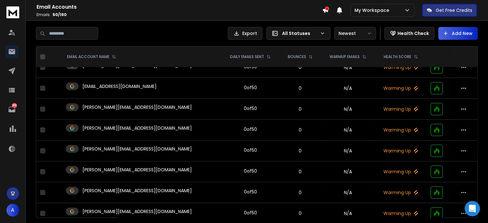
scroll to position [0, 0]
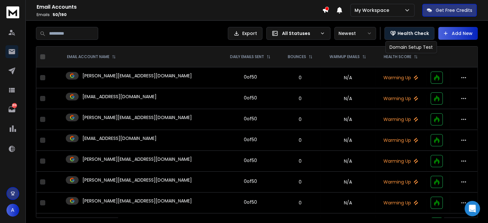
click at [409, 35] on p "Health Check" at bounding box center [413, 33] width 31 height 6
